Goal: Task Accomplishment & Management: Use online tool/utility

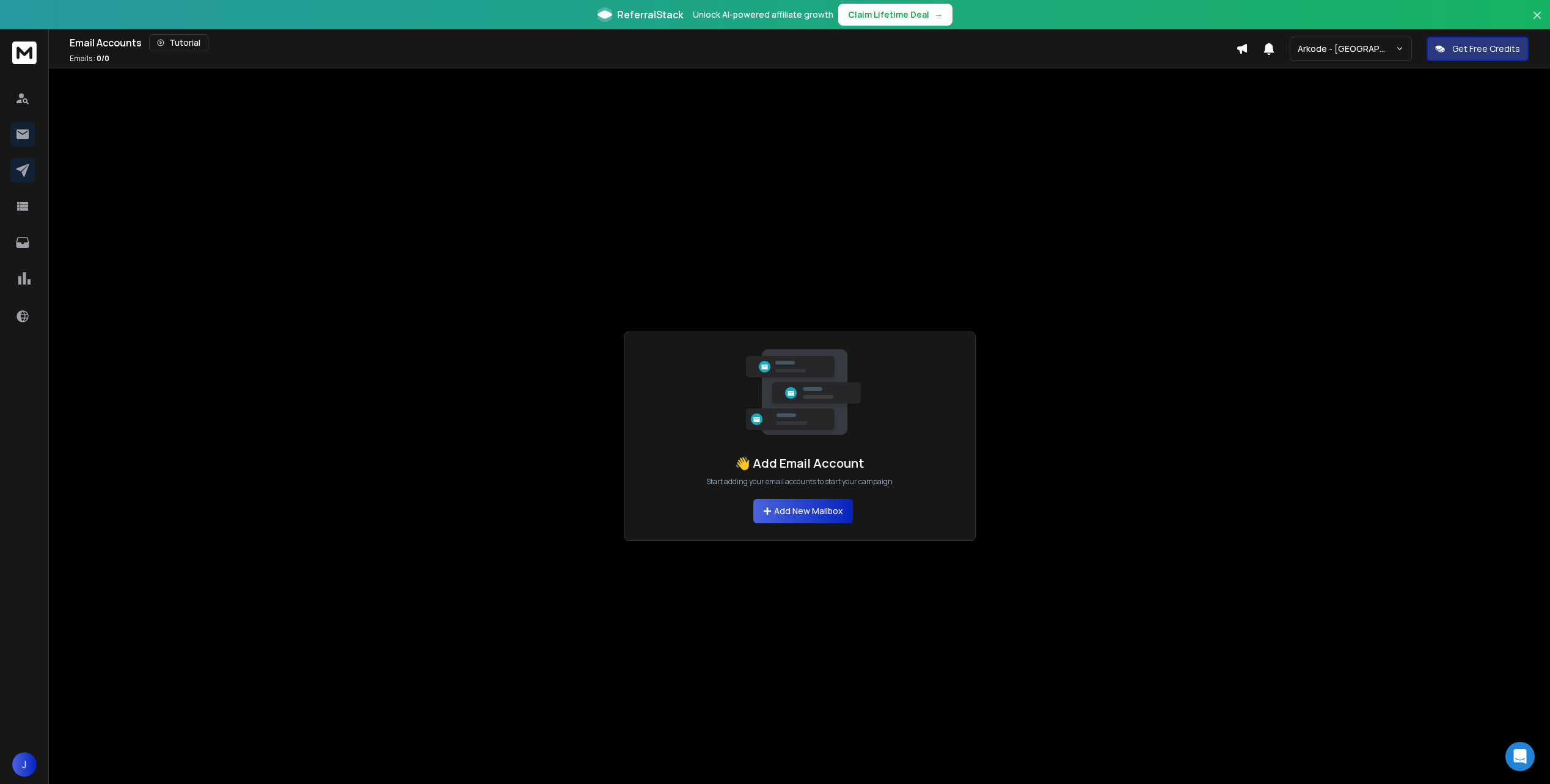
click at [21, 167] on icon at bounding box center [21, 170] width 13 height 13
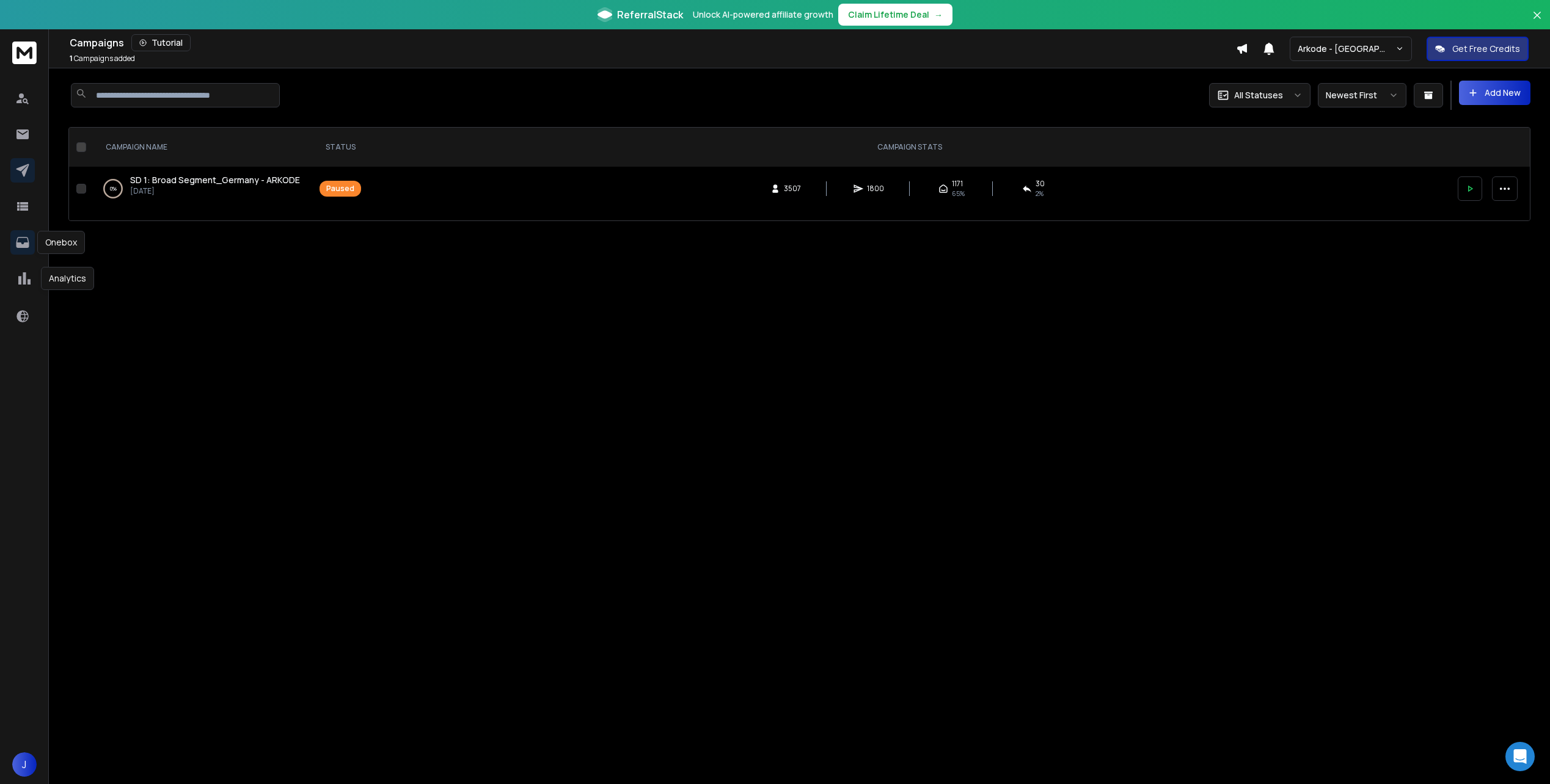
click at [20, 238] on icon at bounding box center [21, 242] width 13 height 11
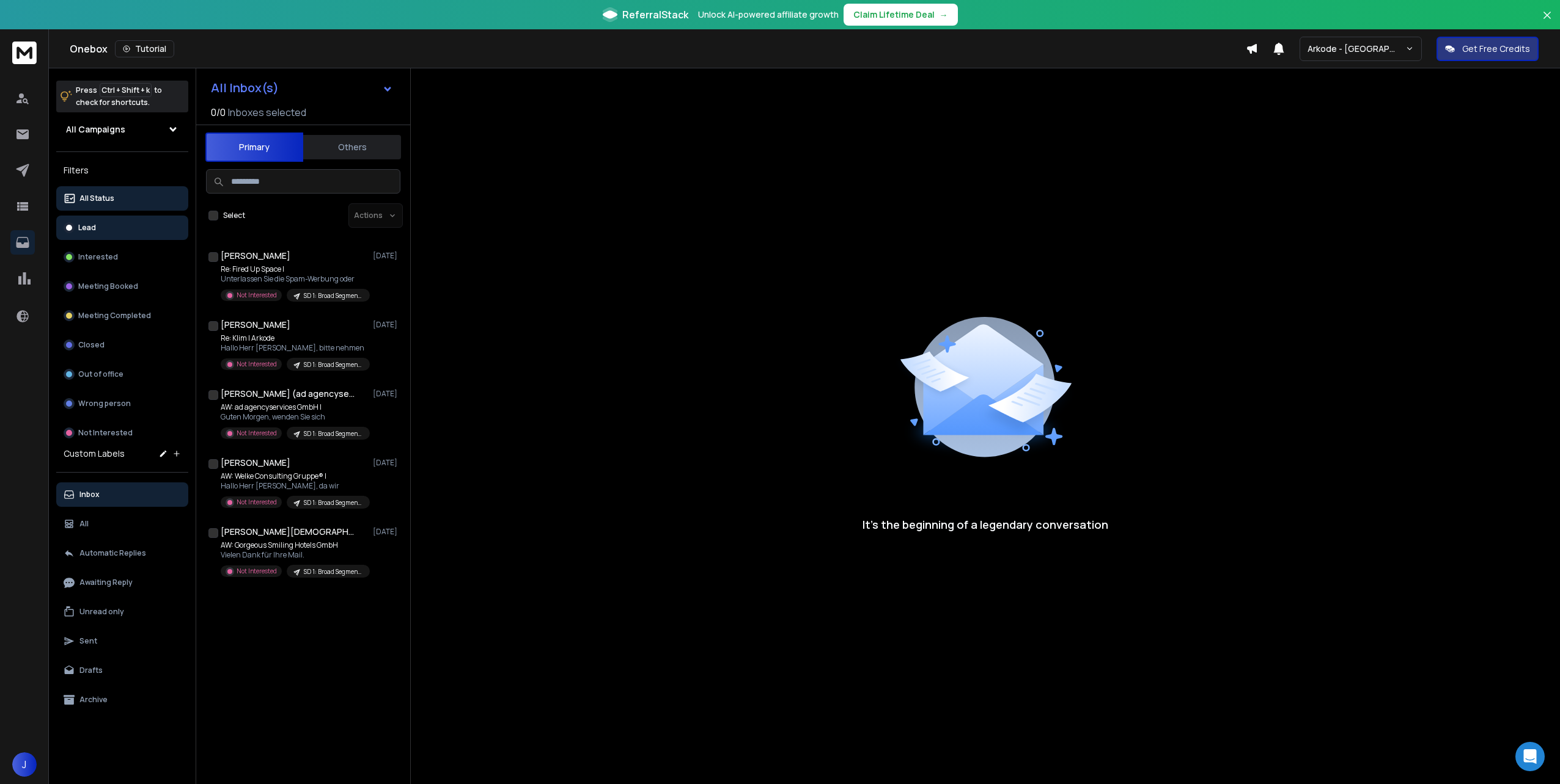
click at [132, 223] on button "Lead" at bounding box center [122, 228] width 132 height 24
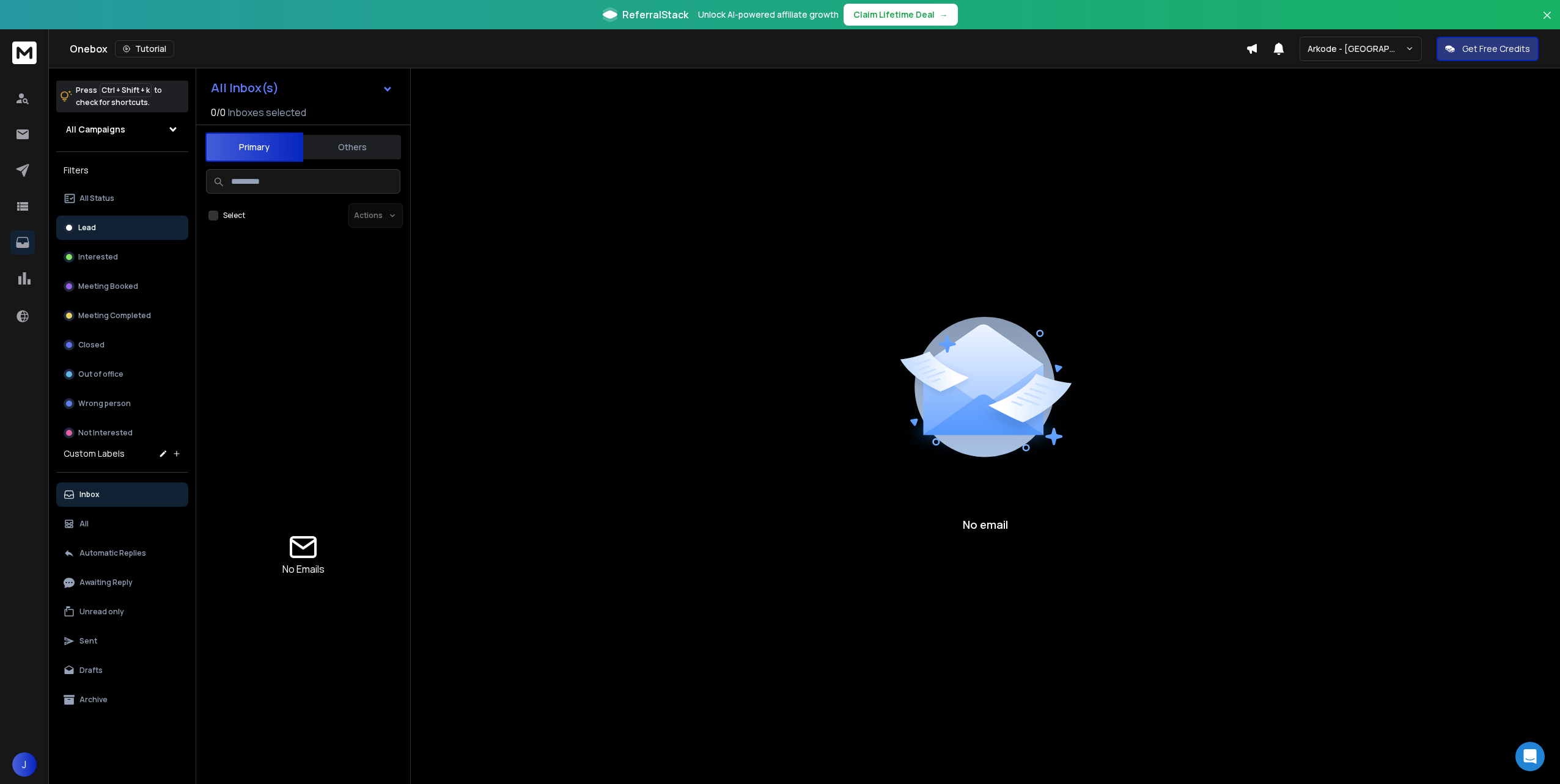
click at [99, 499] on p "Inbox" at bounding box center [88, 495] width 20 height 9
click at [82, 496] on p "Inbox" at bounding box center [88, 495] width 20 height 9
click at [101, 529] on button "All" at bounding box center [122, 524] width 132 height 24
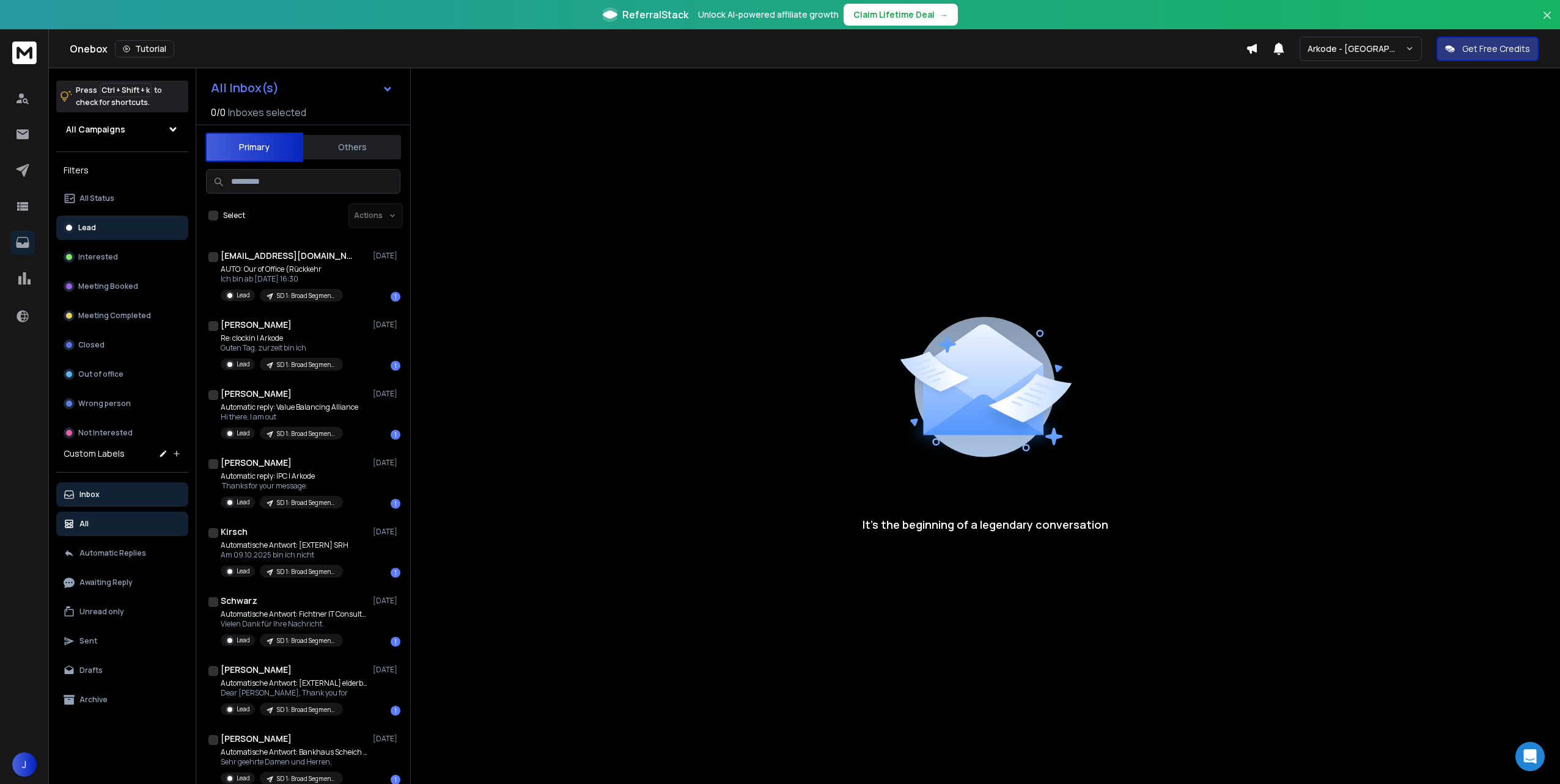
click at [92, 501] on div "Inbox" at bounding box center [82, 495] width 36 height 15
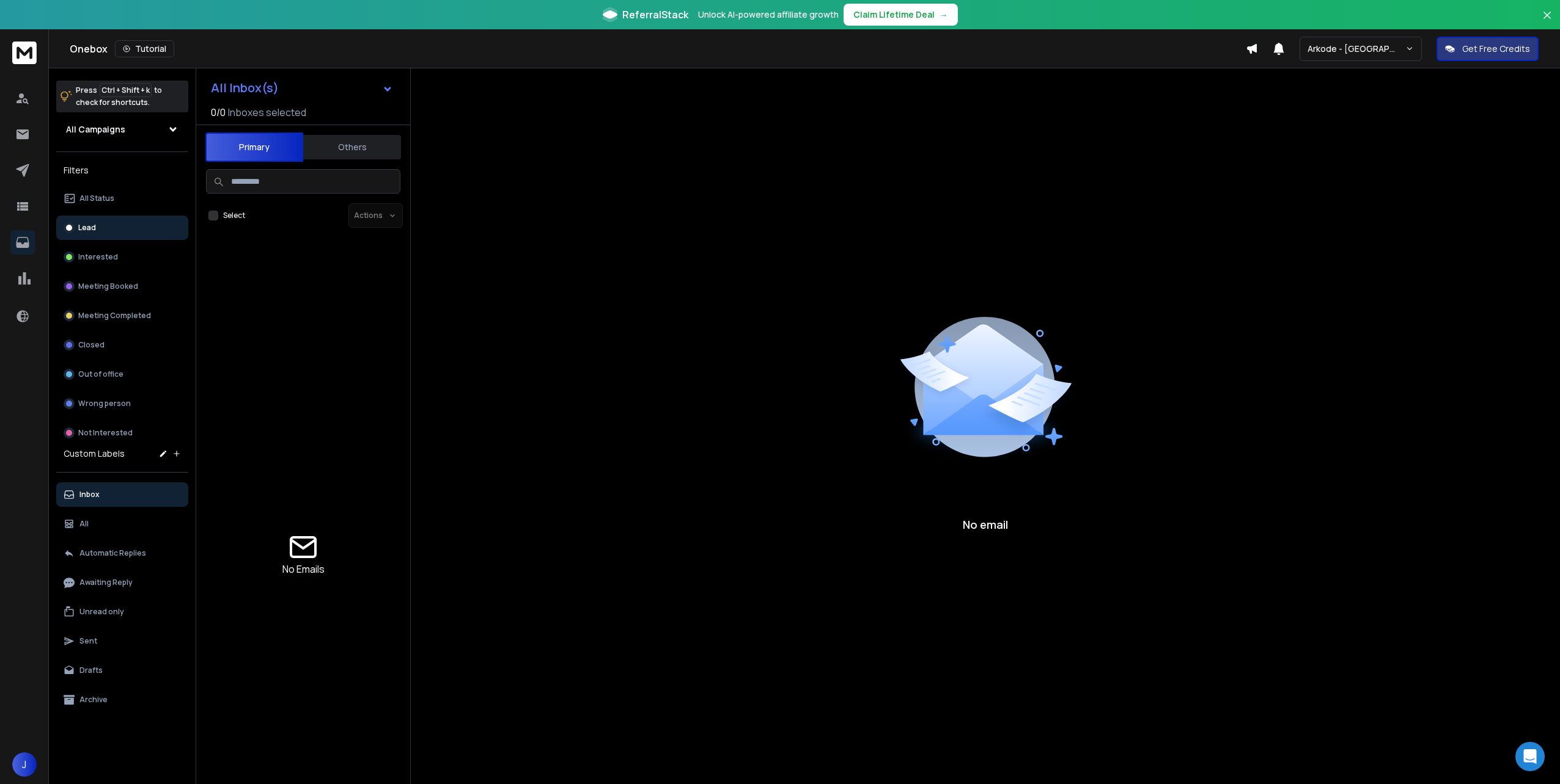
click at [101, 495] on button "Inbox" at bounding box center [122, 495] width 132 height 24
click at [92, 528] on button "All" at bounding box center [122, 524] width 132 height 24
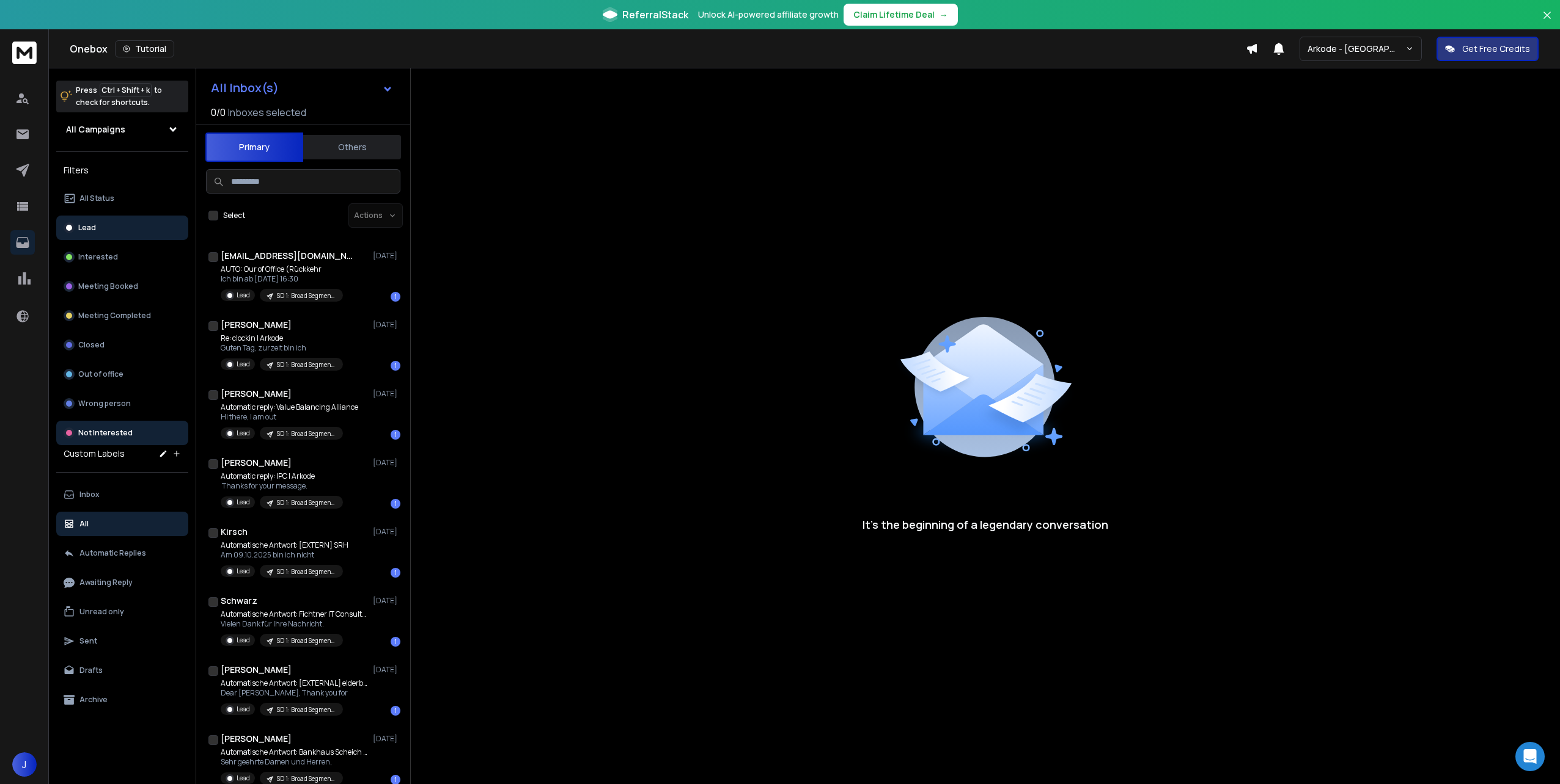
click at [101, 433] on p "Not Interested" at bounding box center [105, 433] width 54 height 9
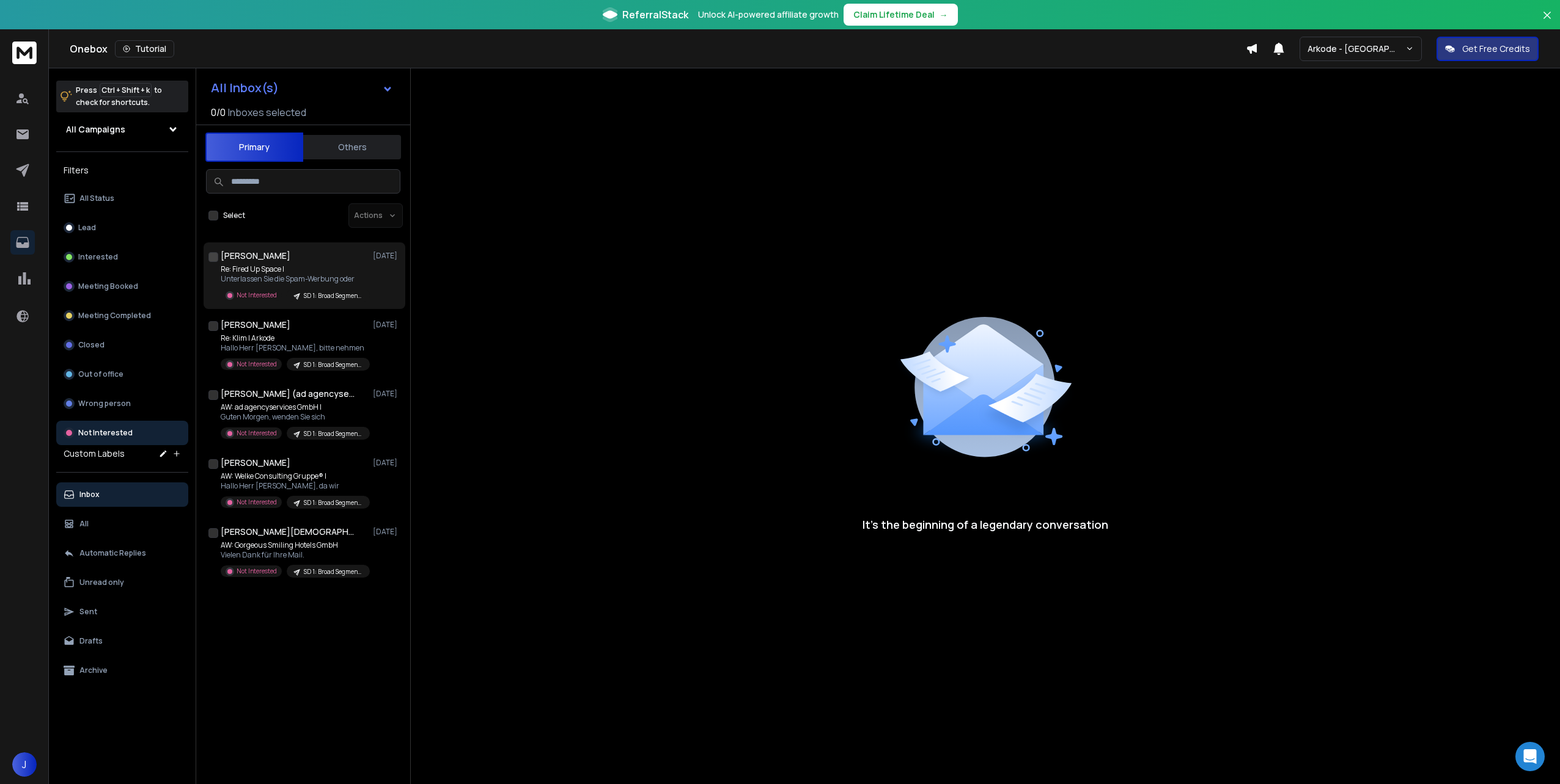
click at [283, 262] on div "[PERSON_NAME] [DATE] Re: Fired Up Space | Unterlassen Sie die Spam-Werbung oder…" at bounding box center [310, 276] width 180 height 52
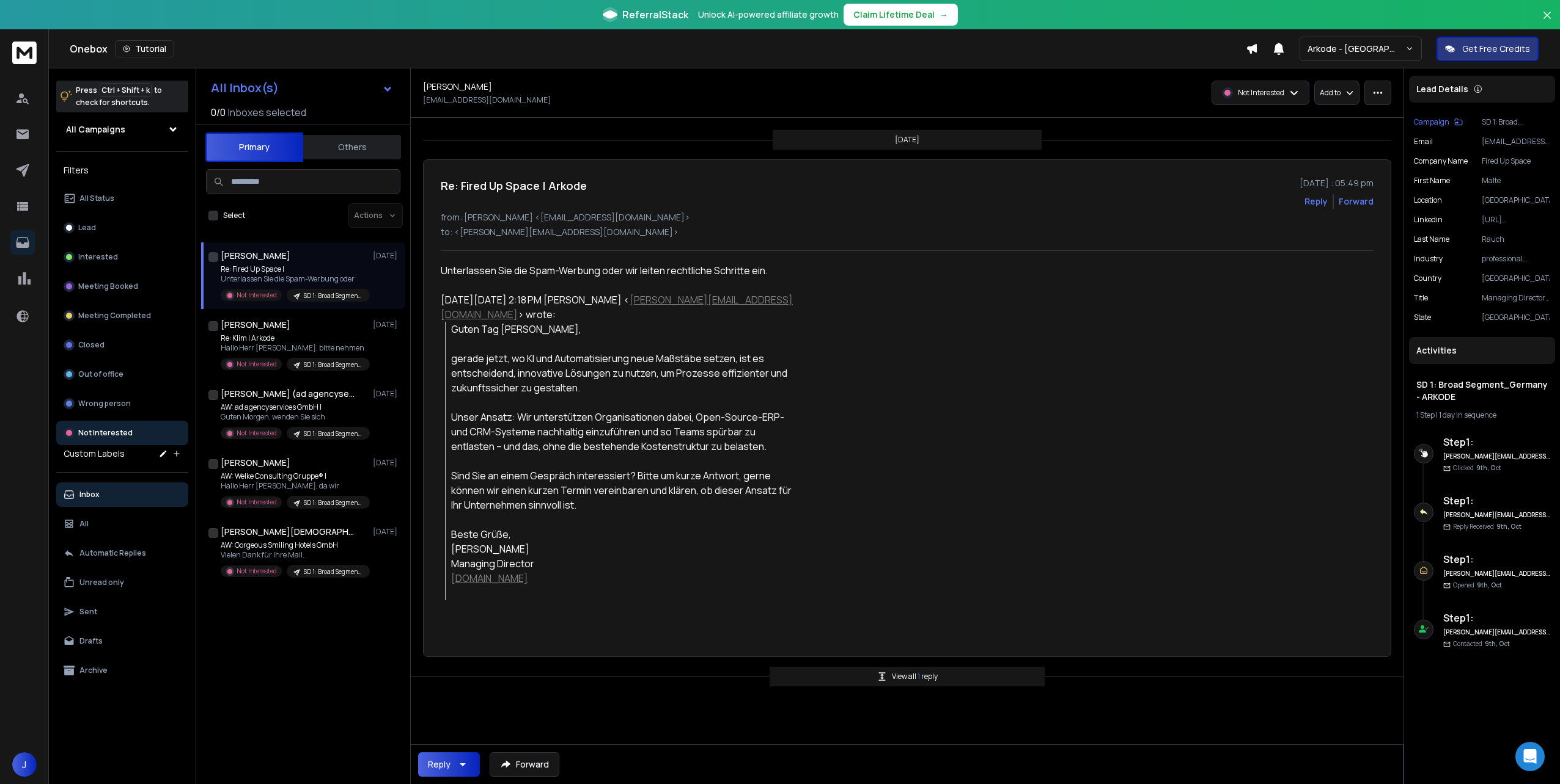
click at [917, 675] on span "1" at bounding box center [919, 677] width 3 height 10
